Goal: Navigation & Orientation: Find specific page/section

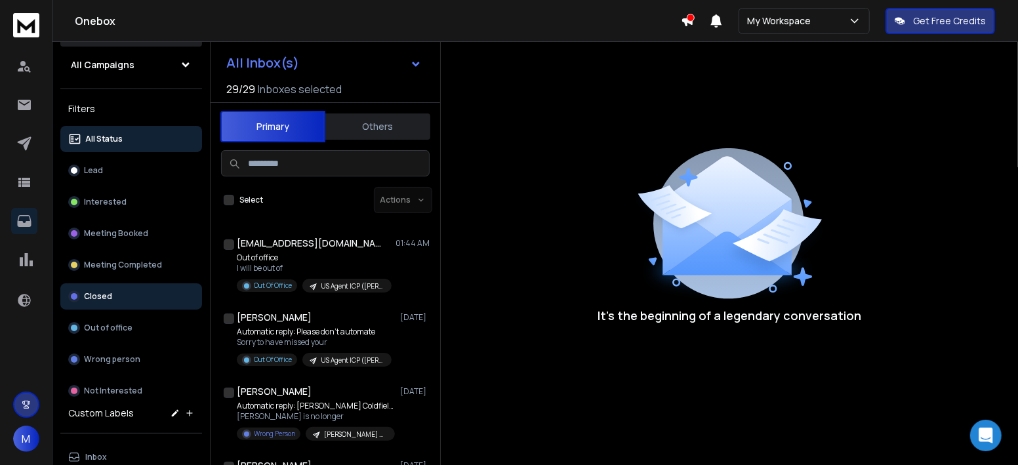
scroll to position [66, 0]
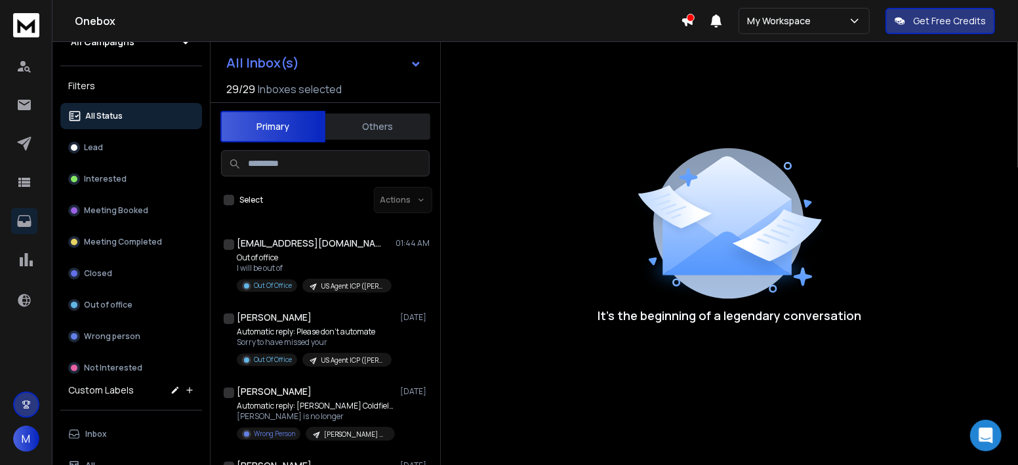
click at [117, 405] on div "Press Ctrl + Shift + k to check for shortcuts. All Campaigns All Campaigns Filt…" at bounding box center [130, 274] width 157 height 465
click at [117, 405] on button "Inbox" at bounding box center [131, 434] width 142 height 26
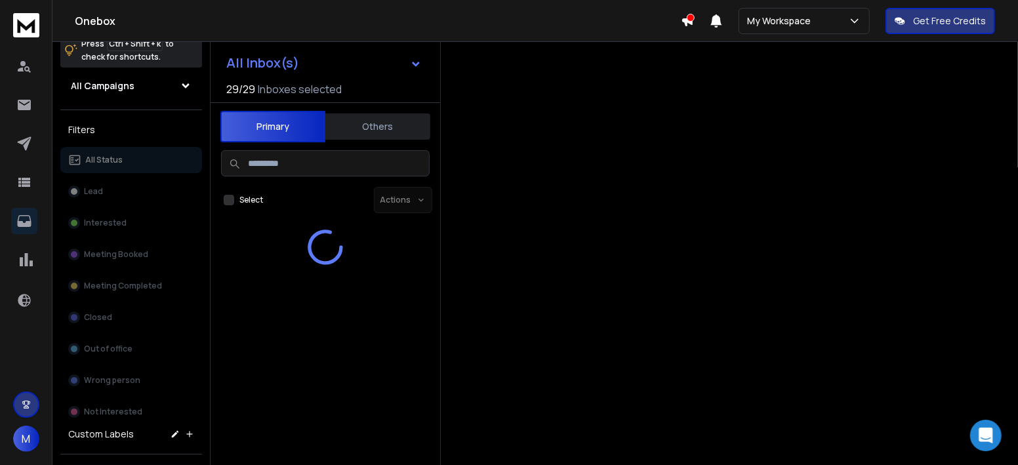
scroll to position [0, 0]
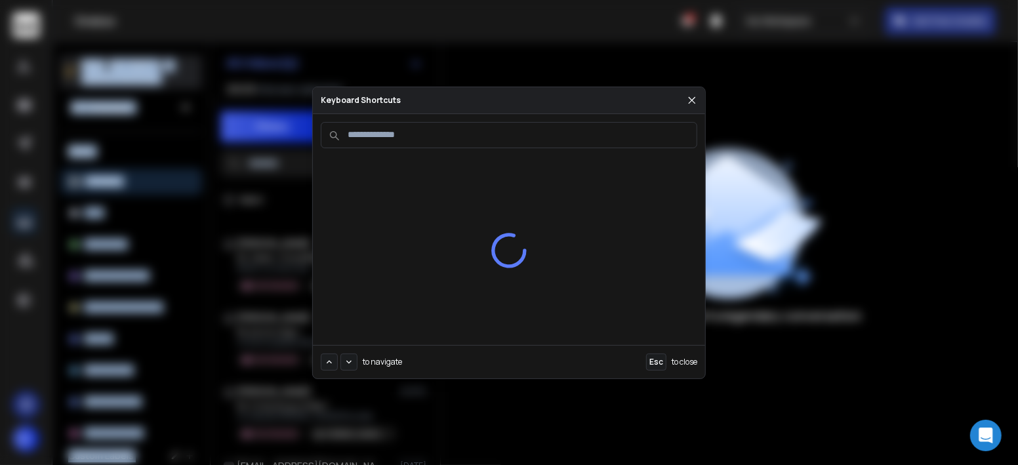
click at [128, 169] on div "Keyboard Shortcuts to navigate Esc to close" at bounding box center [509, 232] width 1018 height 319
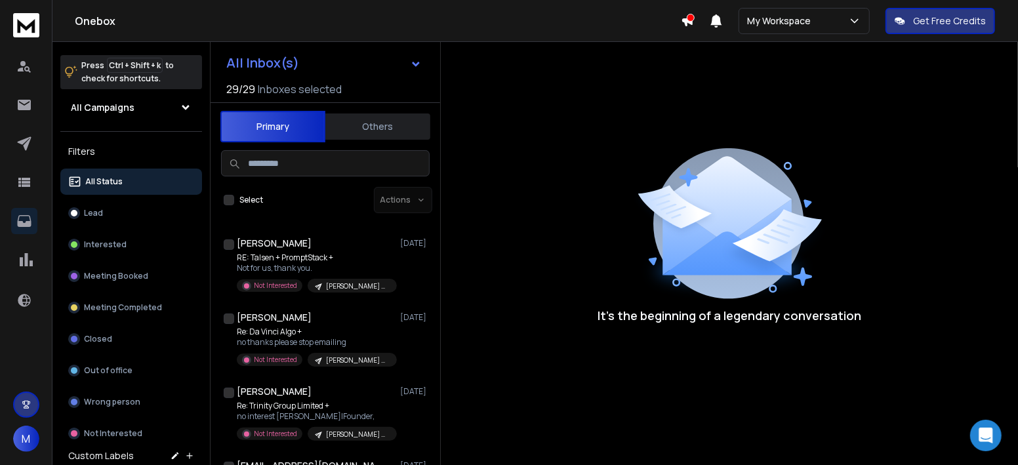
click at [517, 302] on div "It’s the beginning of a legendary conversation" at bounding box center [729, 239] width 577 height 395
click at [13, 146] on link at bounding box center [24, 143] width 26 height 26
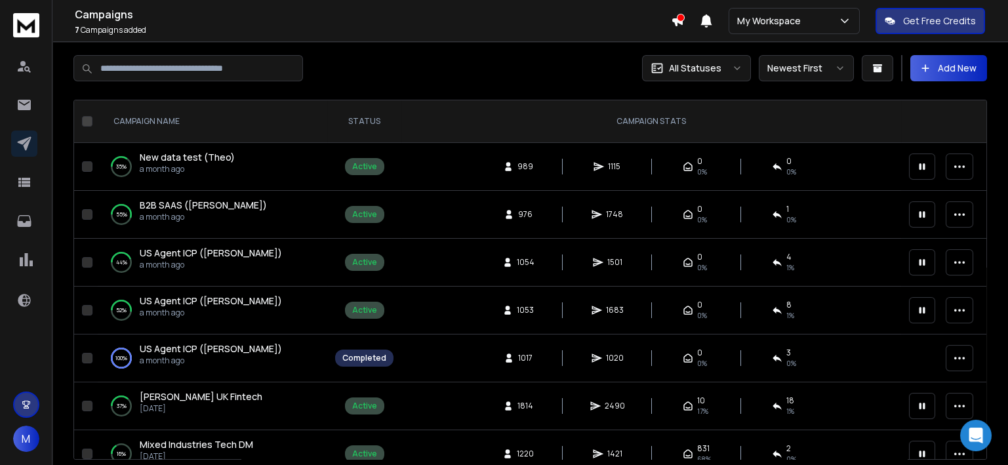
click at [384, 174] on td "Active" at bounding box center [364, 167] width 74 height 48
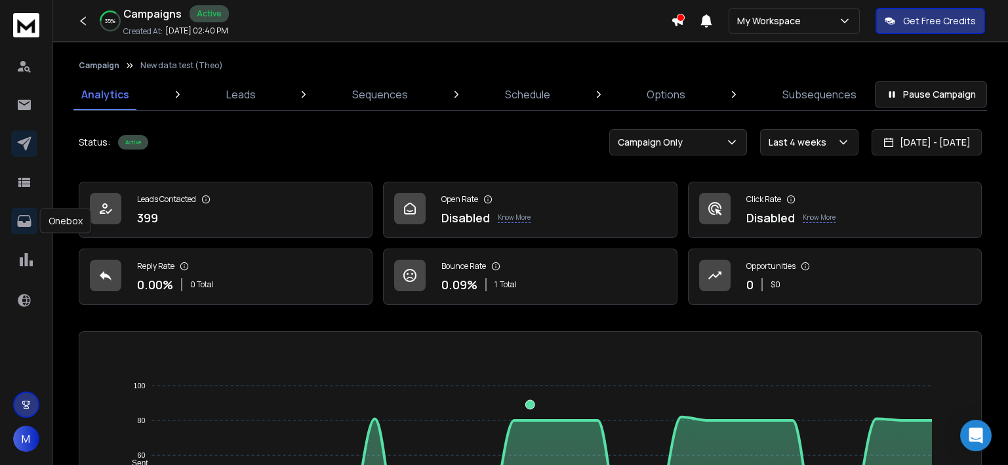
click at [12, 223] on link at bounding box center [24, 221] width 26 height 26
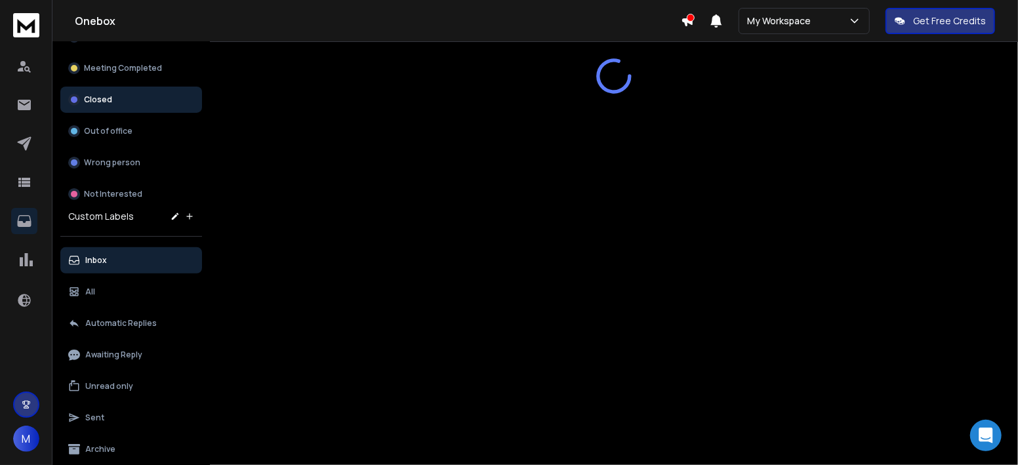
scroll to position [256, 0]
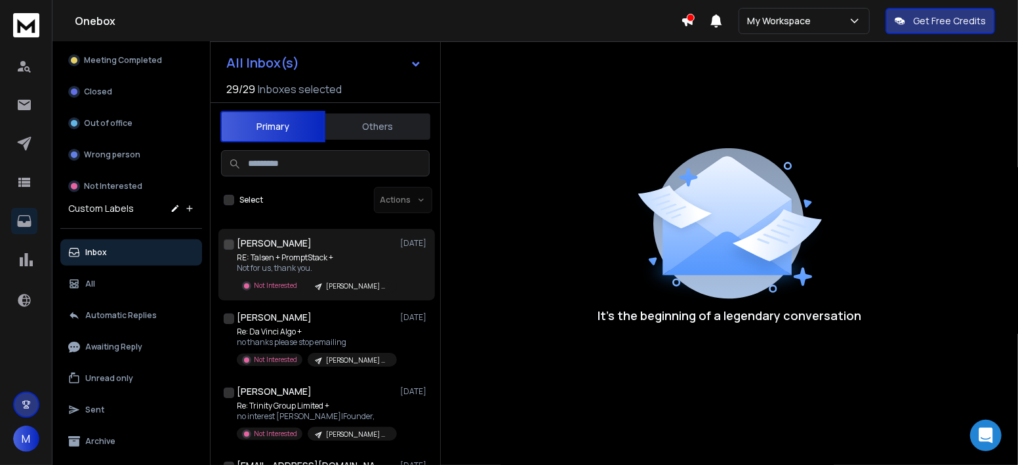
click at [281, 235] on div "[PERSON_NAME] [DATE] RE: [PERSON_NAME] + PromptStack + Not for us, thank you. N…" at bounding box center [326, 264] width 216 height 71
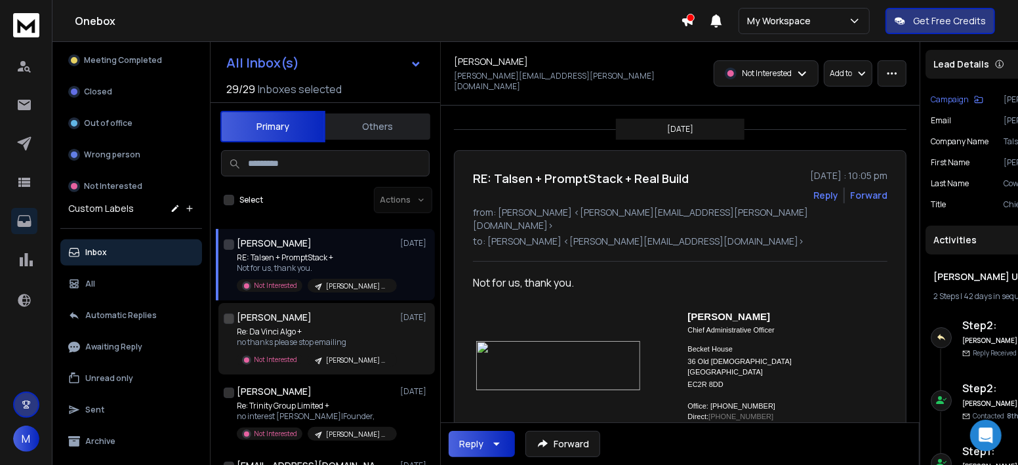
click at [309, 327] on p "Re: Da Vinci Algo +" at bounding box center [315, 332] width 157 height 10
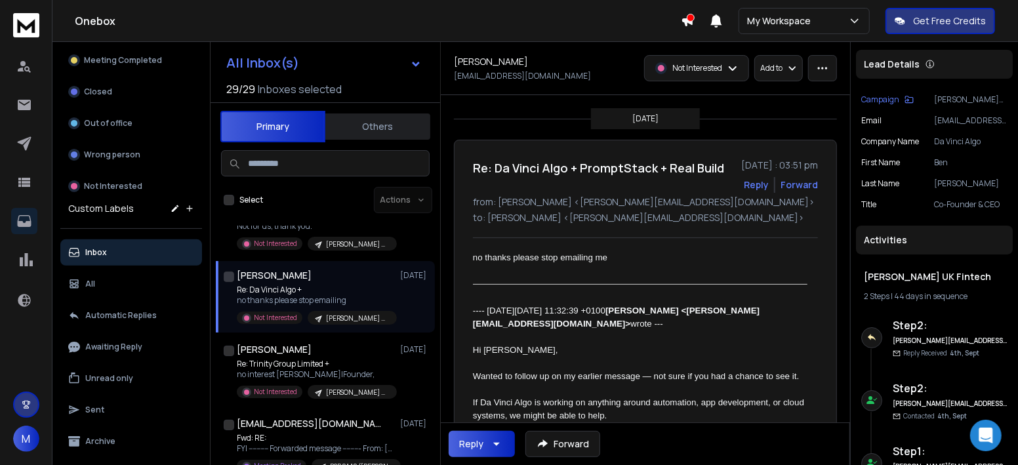
scroll to position [66, 0]
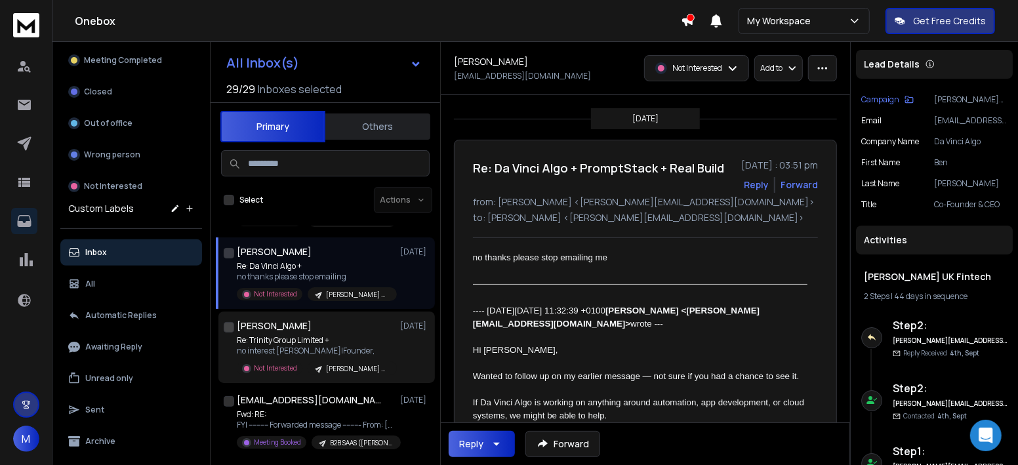
click at [302, 322] on h1 "[PERSON_NAME]" at bounding box center [274, 325] width 75 height 13
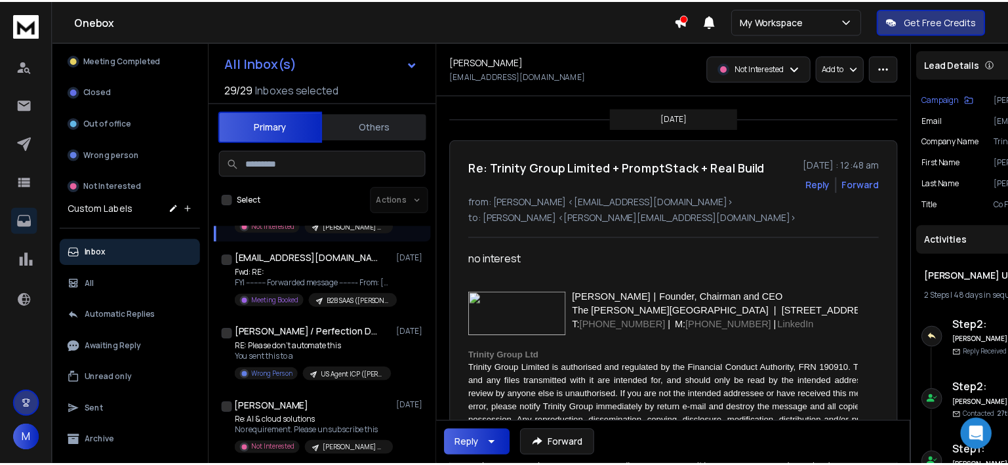
scroll to position [131, 0]
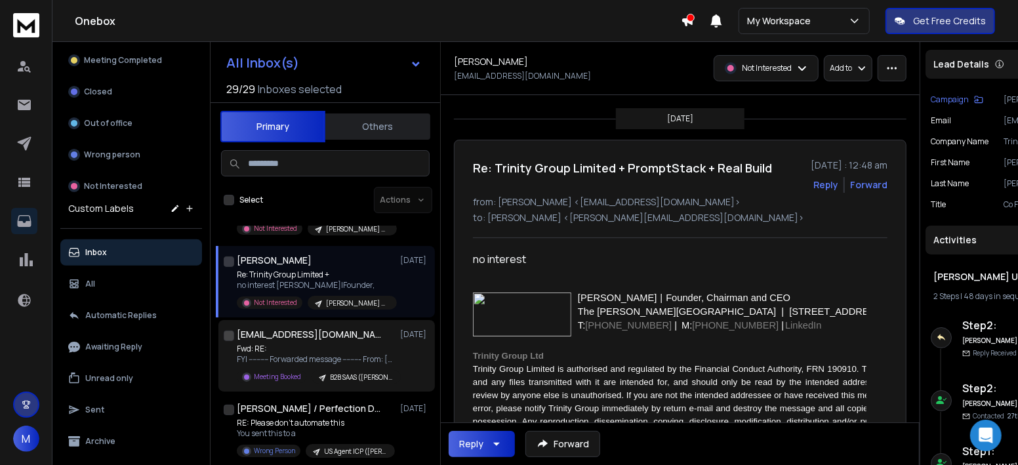
click at [292, 354] on p "FYI ---------- Forwarded message --------- From: [PERSON_NAME]" at bounding box center [315, 359] width 157 height 10
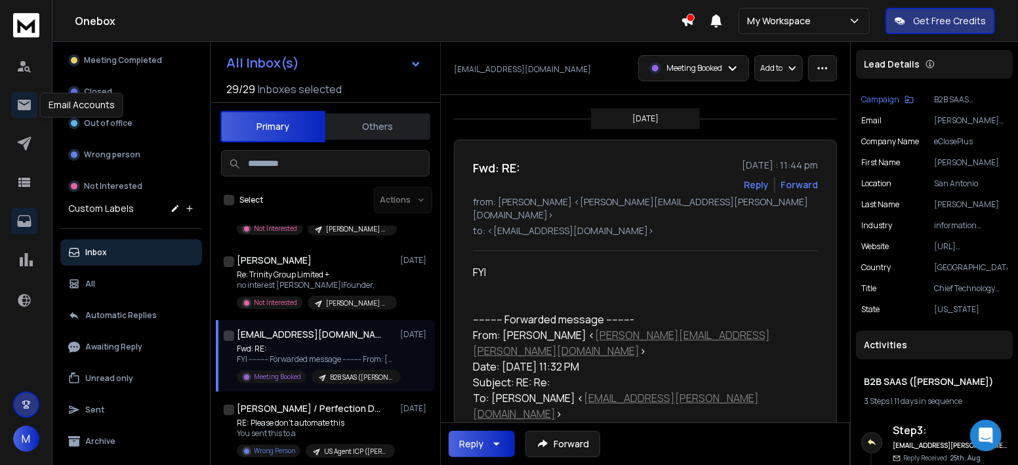
click at [22, 114] on link at bounding box center [24, 105] width 26 height 26
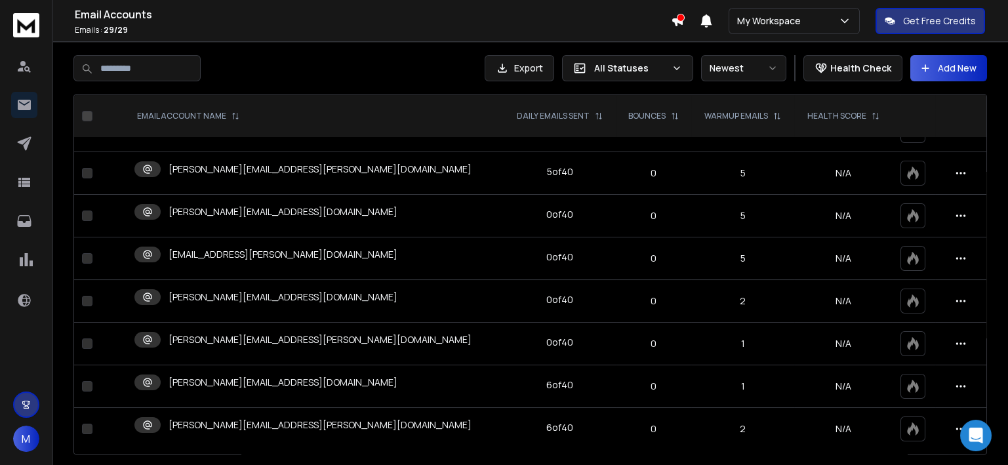
scroll to position [925, 0]
